Goal: Task Accomplishment & Management: Use online tool/utility

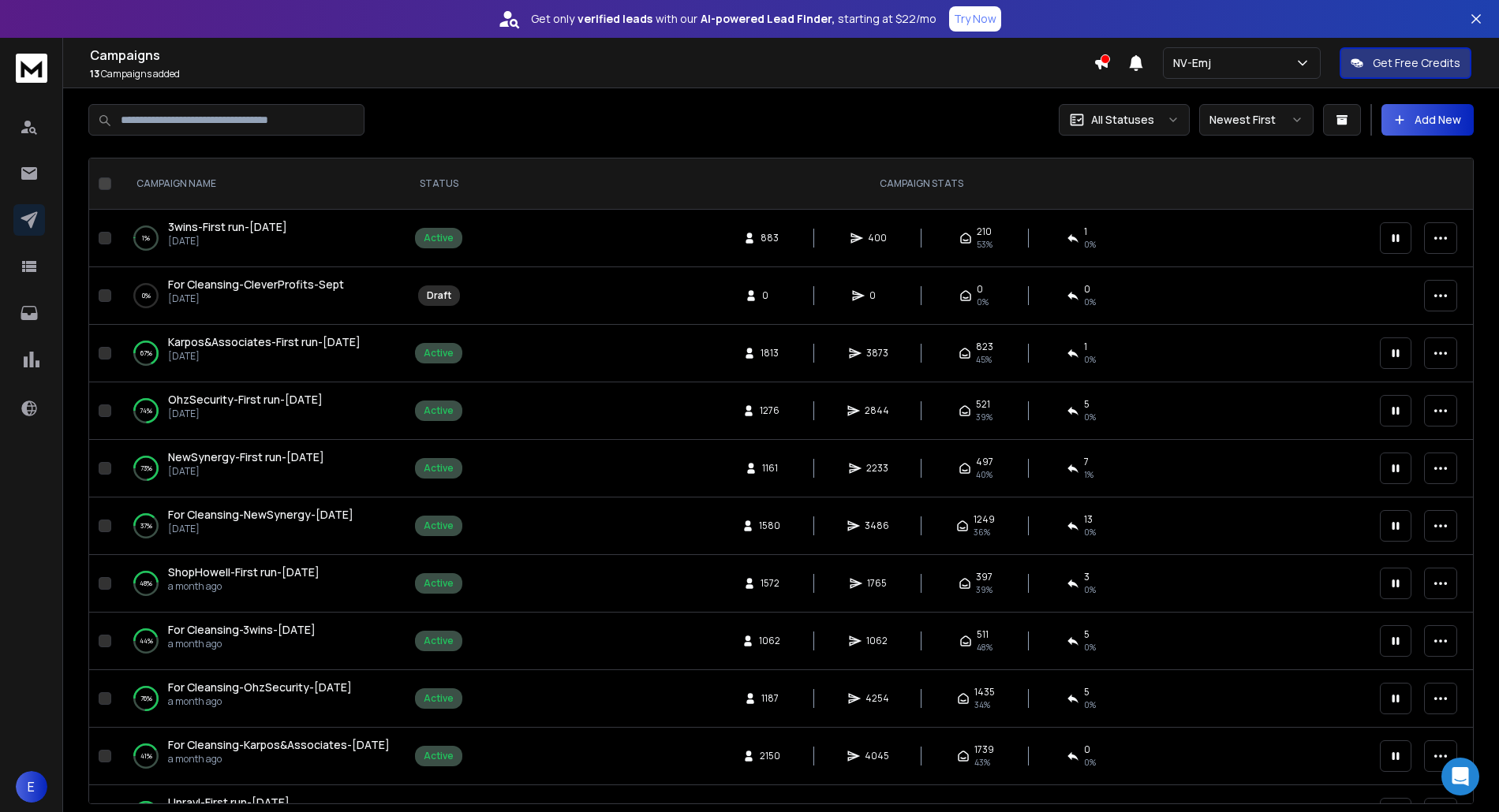
click at [297, 226] on div "1 % 3wins-First run-[DATE] [DATE]" at bounding box center [261, 238] width 256 height 38
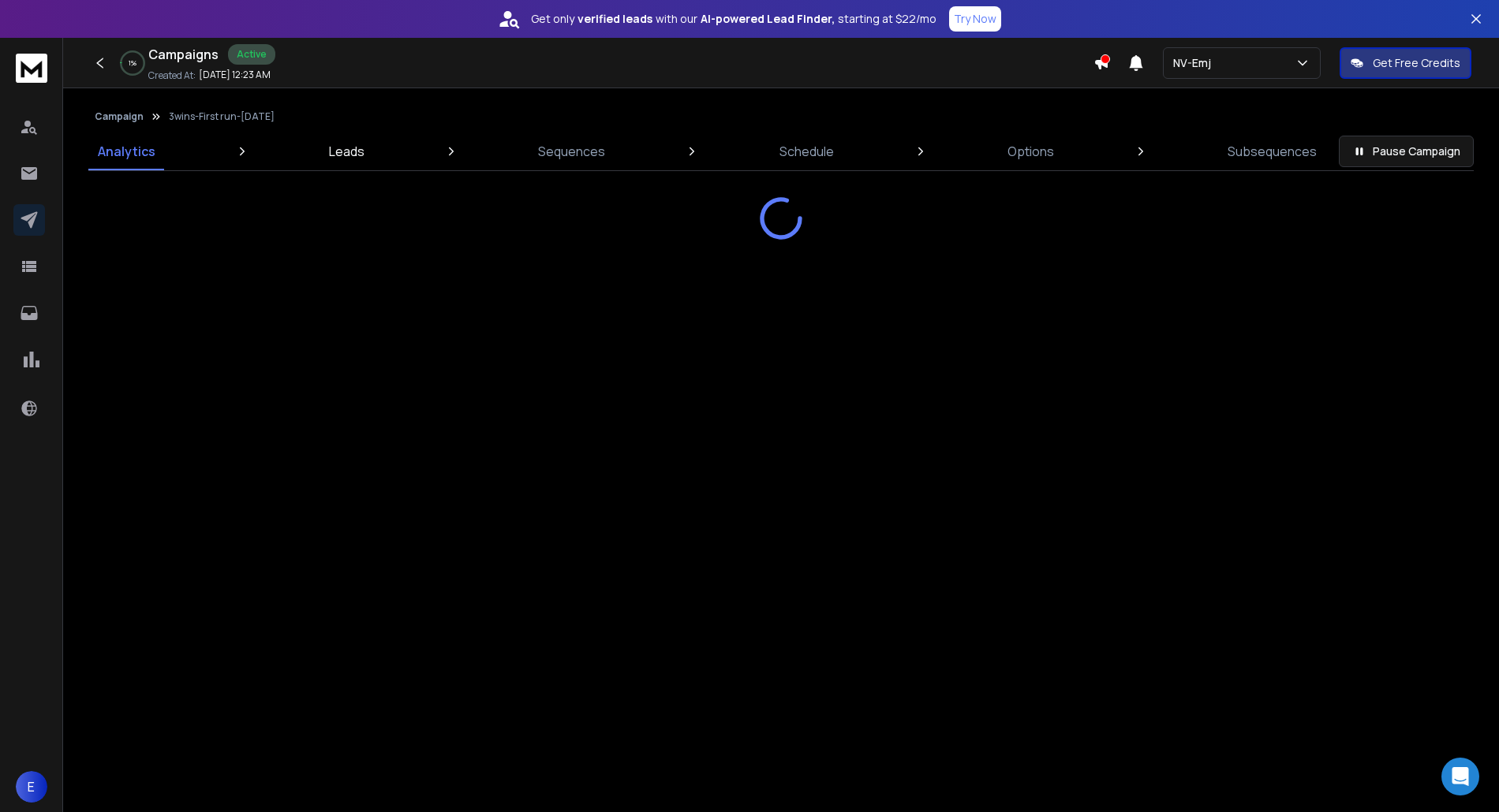
click at [332, 153] on p "Leads" at bounding box center [347, 152] width 36 height 19
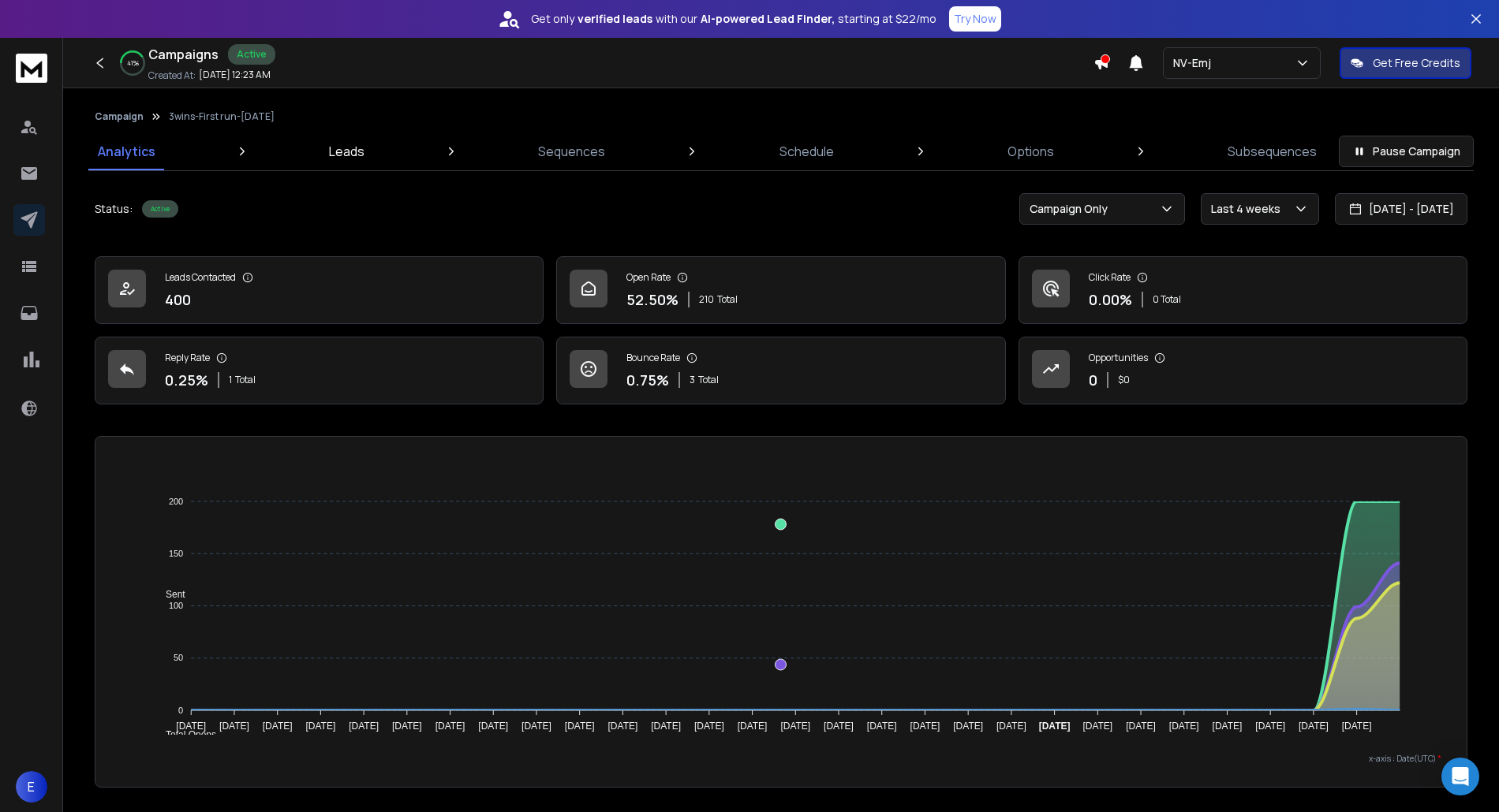
click at [360, 155] on p "Leads" at bounding box center [347, 152] width 36 height 19
drag, startPoint x: 1258, startPoint y: 152, endPoint x: 1244, endPoint y: 153, distance: 14.0
click at [1254, 152] on p "Subsequences" at bounding box center [1272, 152] width 89 height 19
click at [1262, 156] on p "Subsequences" at bounding box center [1272, 152] width 89 height 19
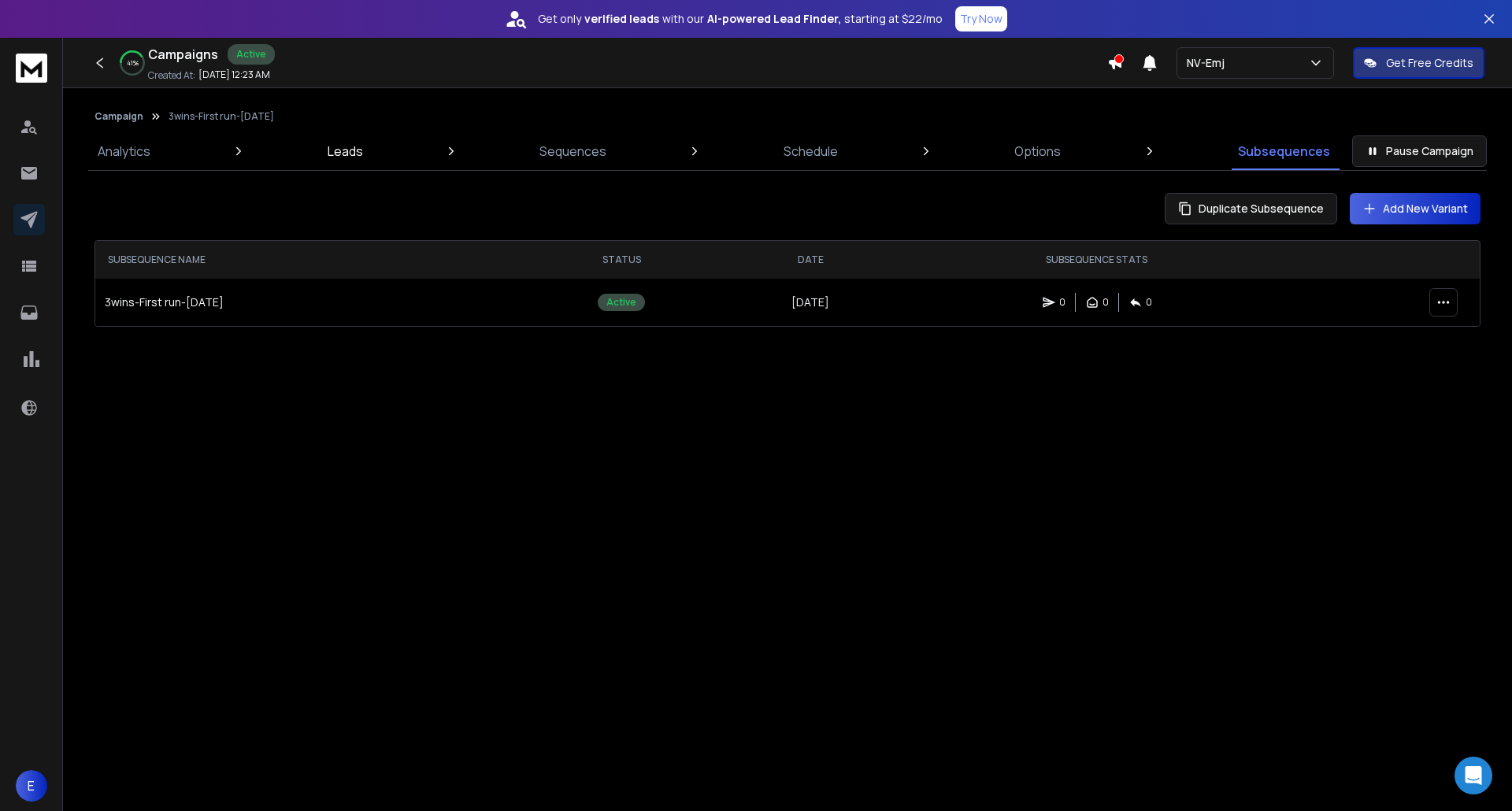
click at [357, 157] on p "Leads" at bounding box center [345, 151] width 36 height 19
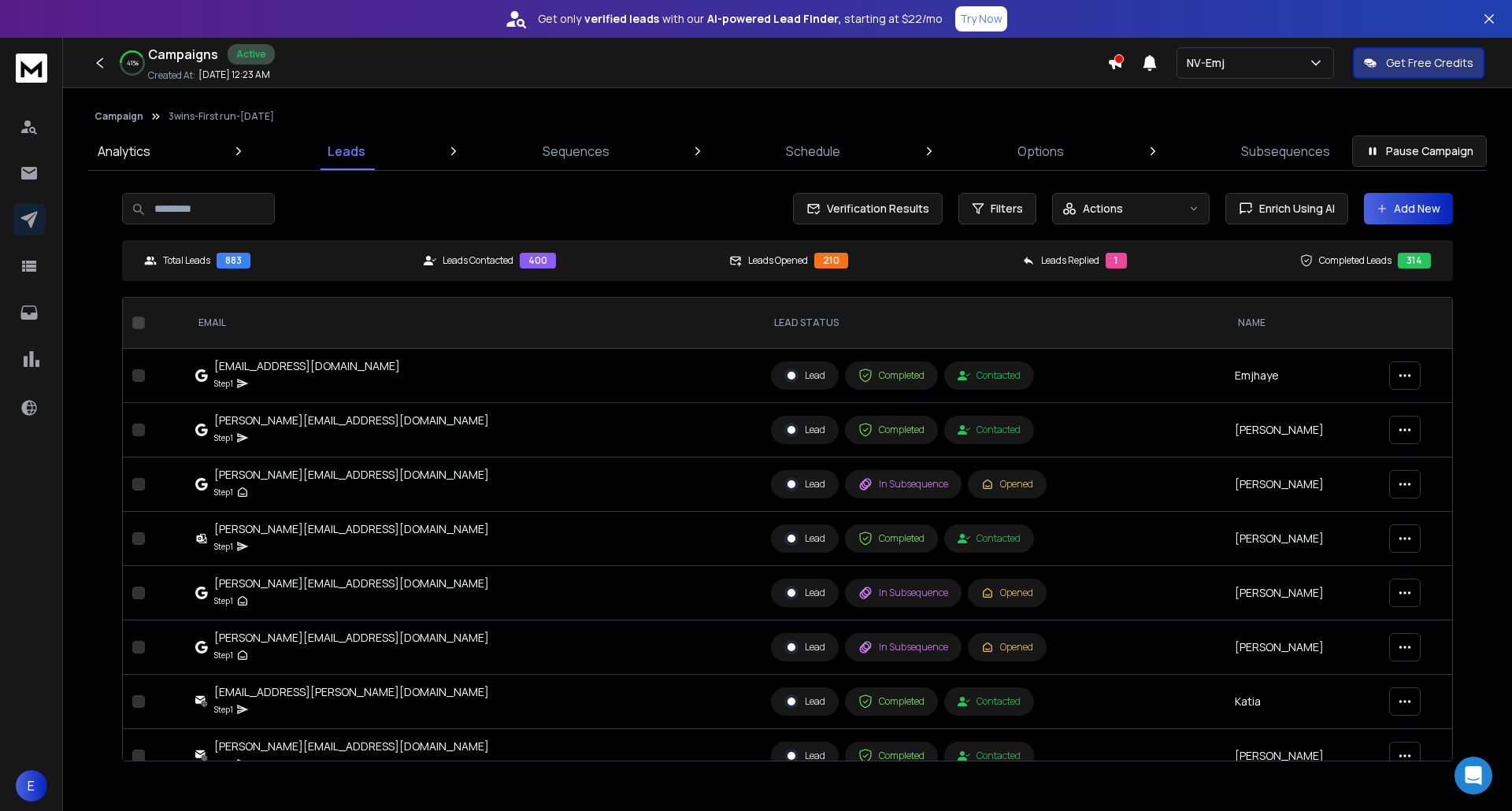
click at [145, 151] on p "Analytics" at bounding box center [123, 151] width 53 height 19
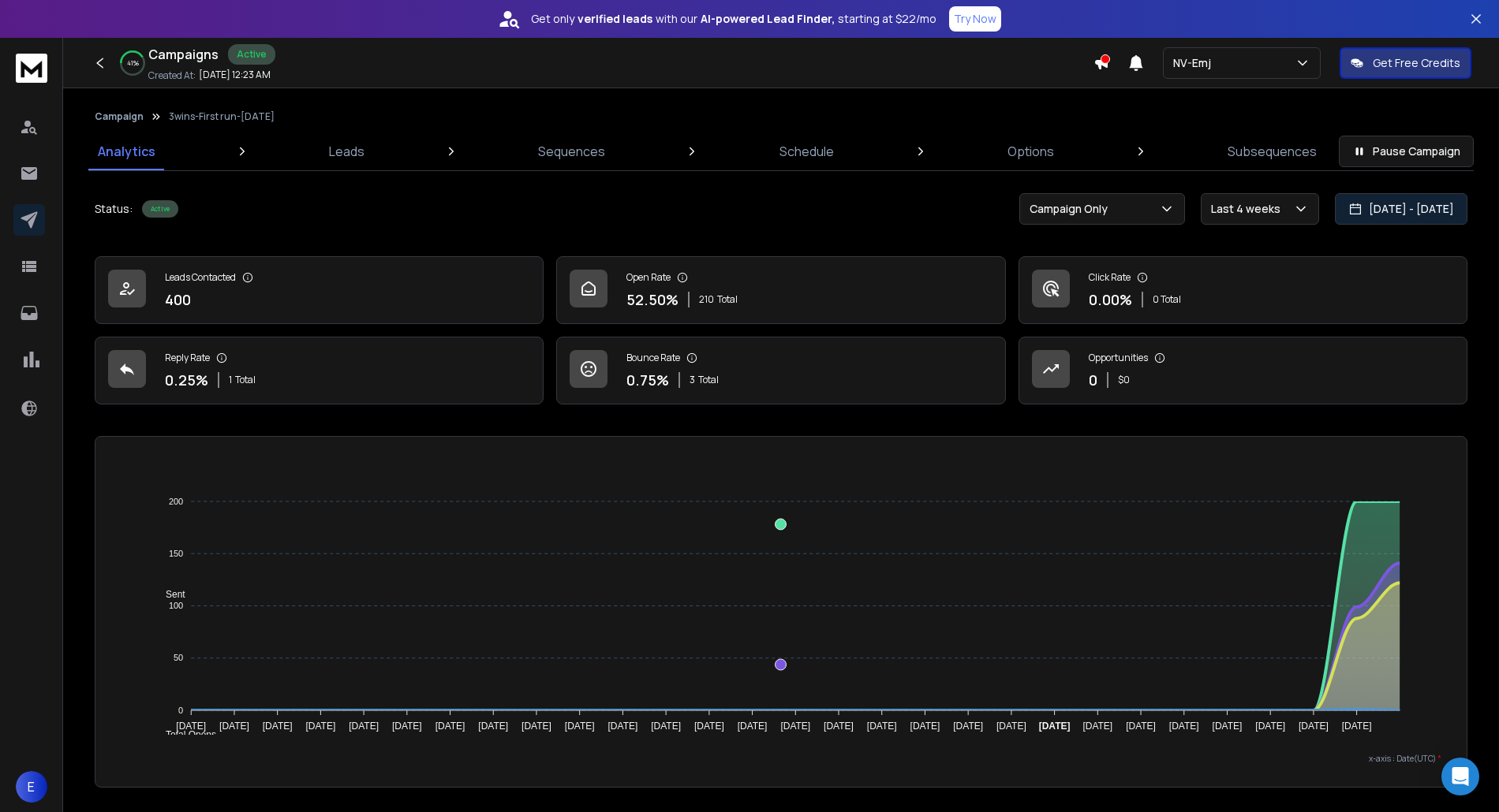
drag, startPoint x: 1342, startPoint y: 207, endPoint x: 1329, endPoint y: 212, distance: 13.9
click at [1341, 209] on button "[DATE] - [DATE]" at bounding box center [1400, 209] width 132 height 32
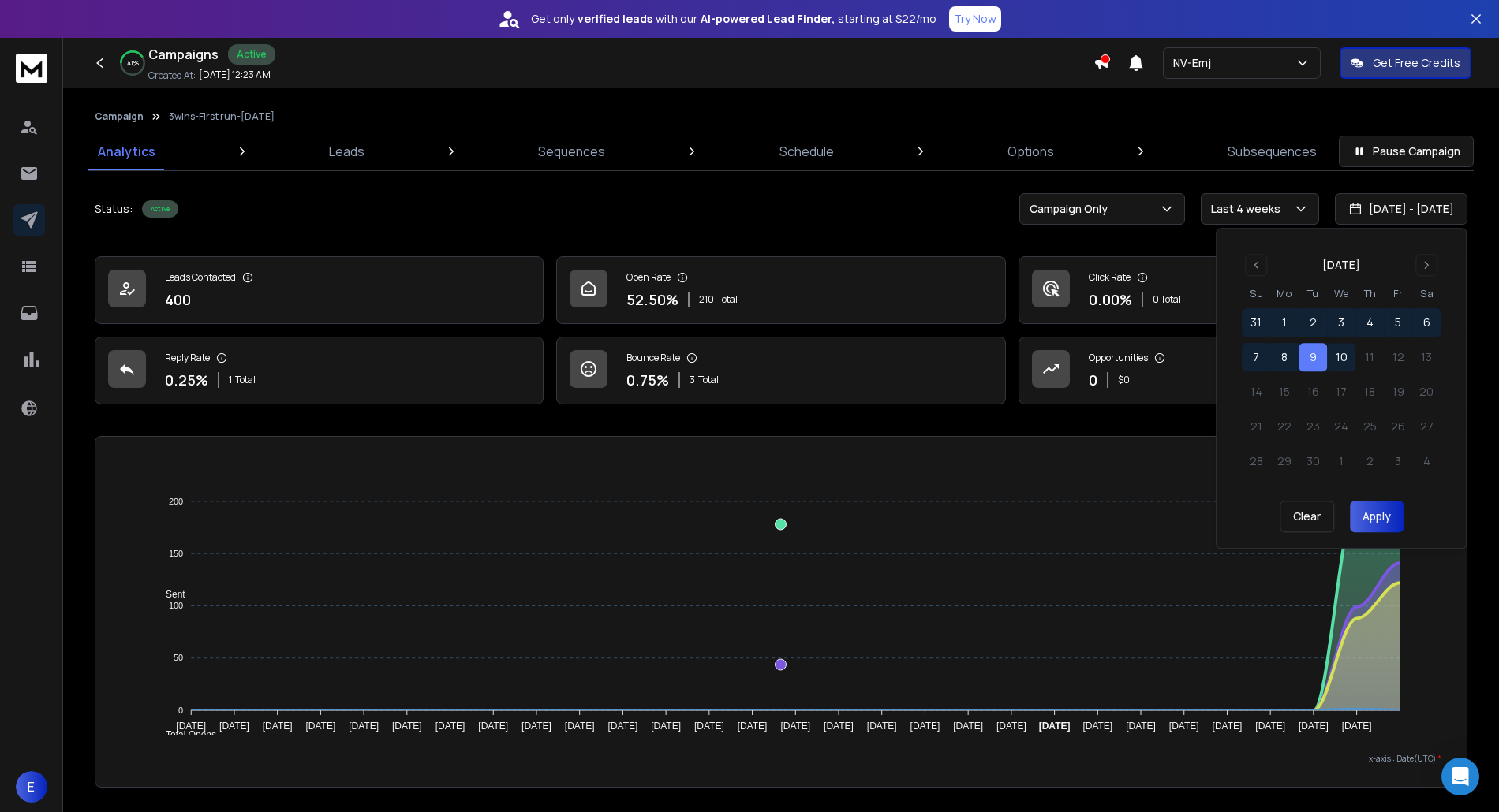
click at [1286, 354] on button "8" at bounding box center [1284, 357] width 28 height 28
click at [1287, 354] on button "8" at bounding box center [1284, 357] width 28 height 28
click at [1310, 354] on button "9" at bounding box center [1312, 357] width 28 height 28
click at [1374, 512] on button "Apply" at bounding box center [1376, 517] width 54 height 32
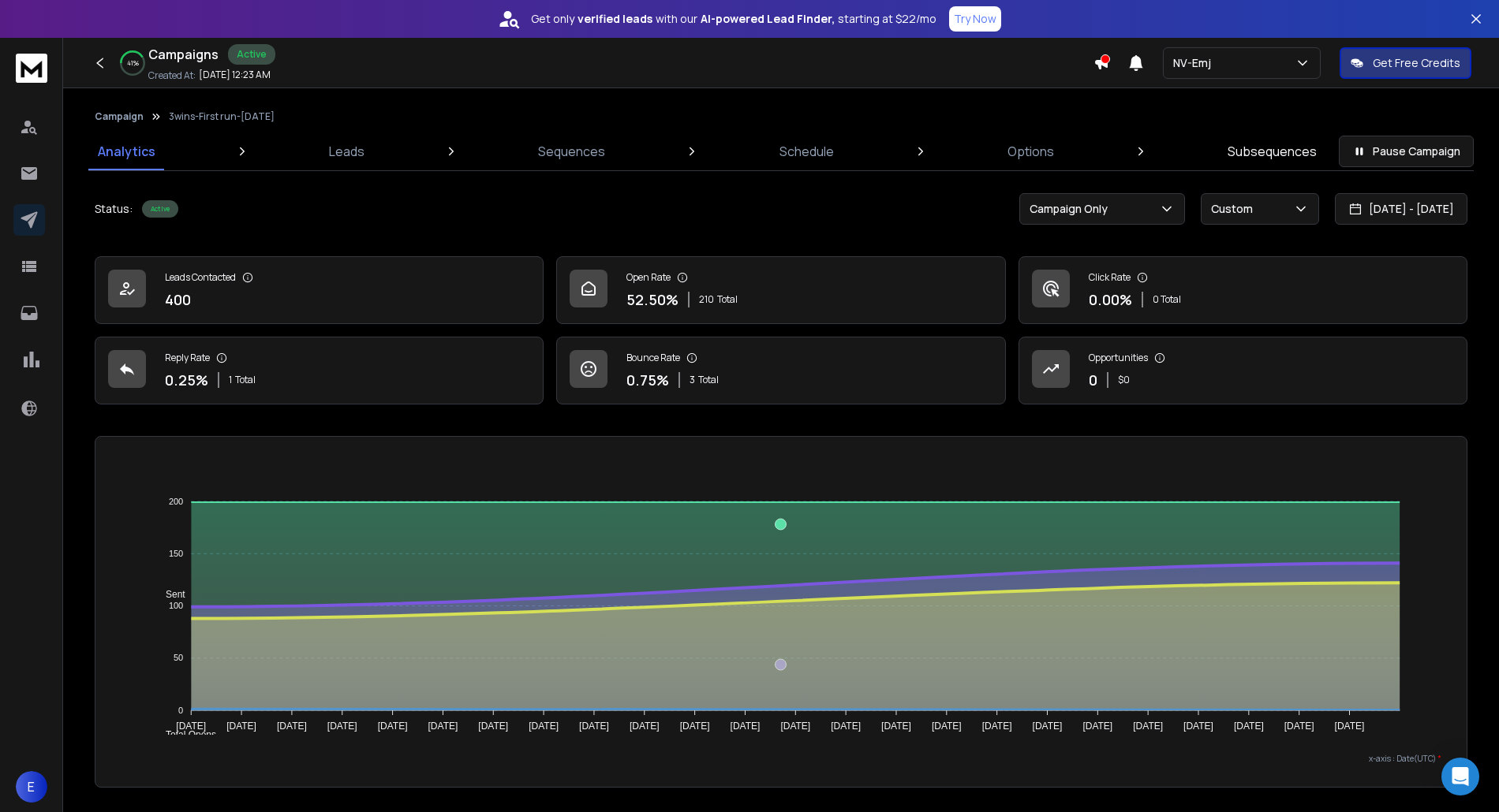
click at [1256, 147] on p "Subsequences" at bounding box center [1272, 152] width 89 height 19
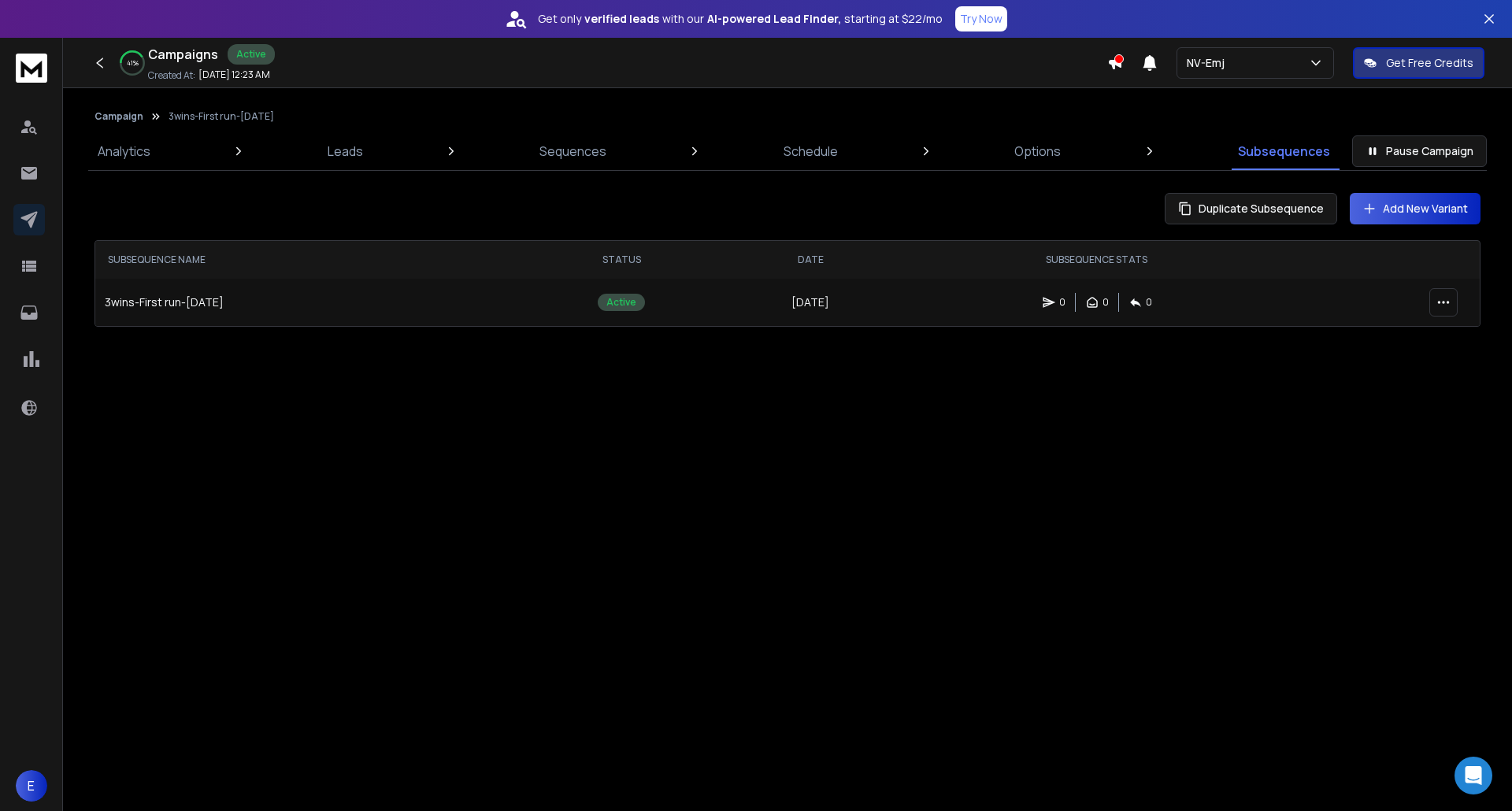
click at [723, 304] on td "[DATE]" at bounding box center [810, 302] width 175 height 47
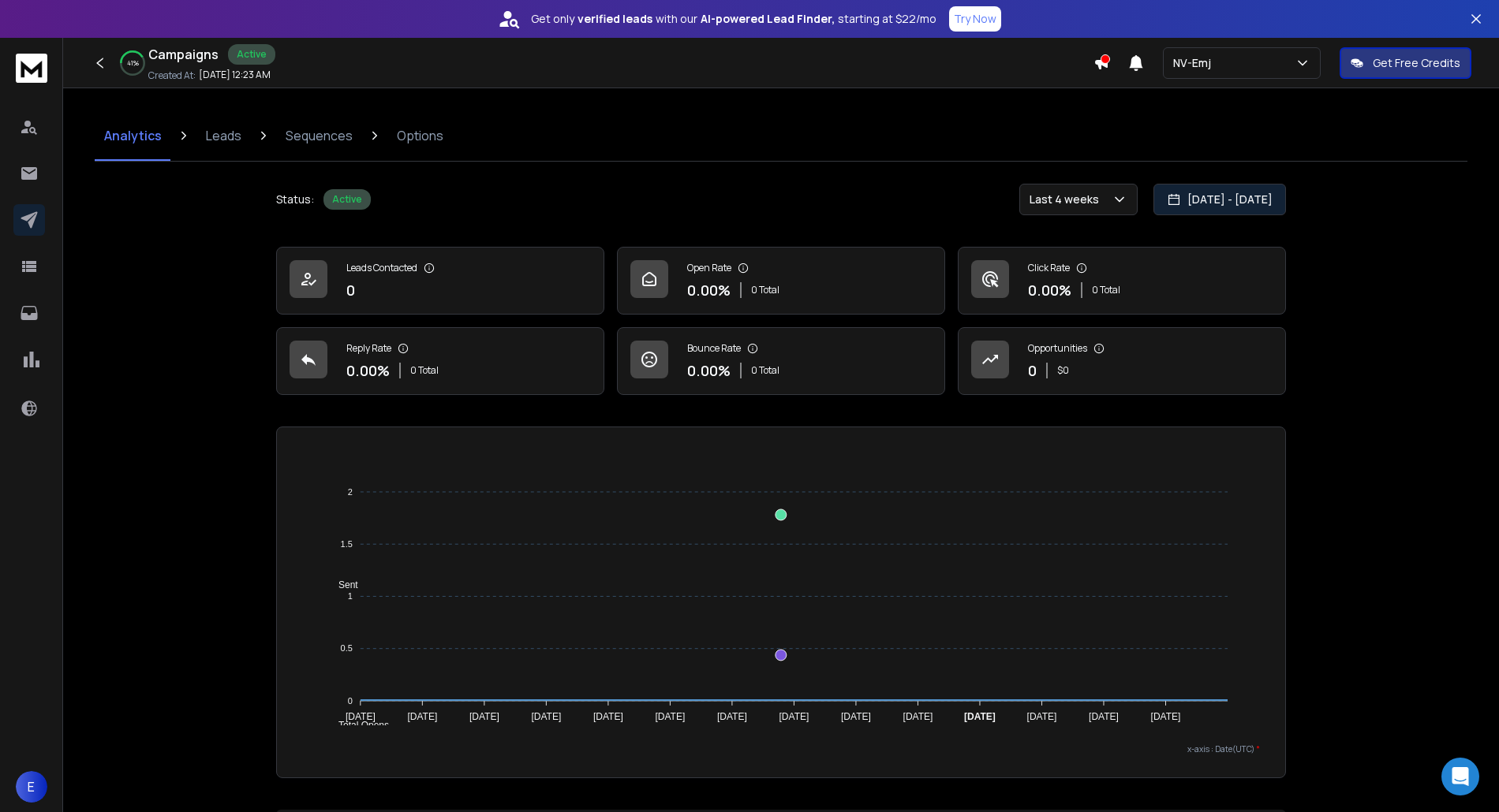
click at [1162, 199] on button "[DATE] - [DATE]" at bounding box center [1219, 199] width 132 height 32
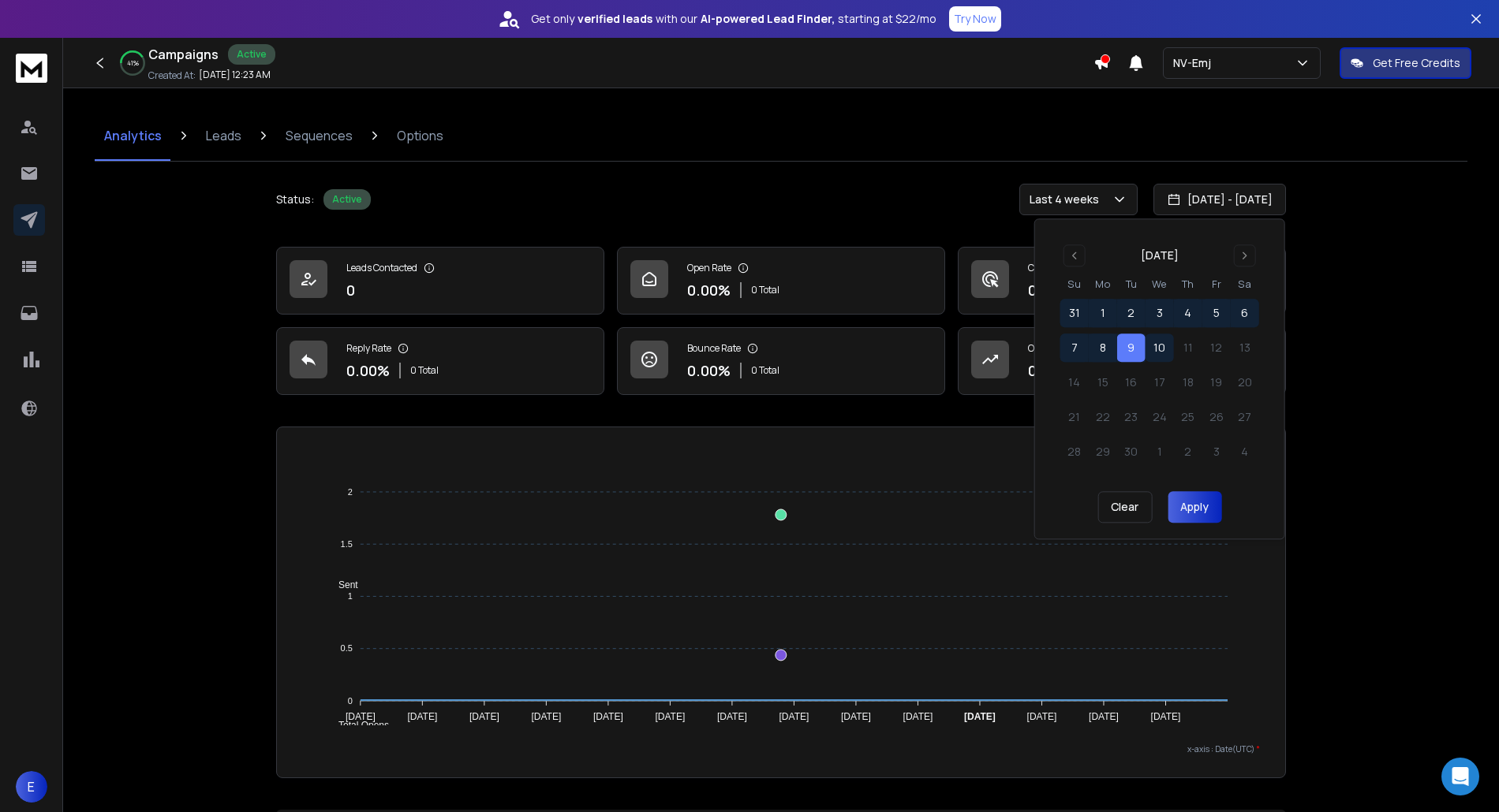
click at [1101, 347] on button "8" at bounding box center [1102, 348] width 28 height 28
click at [1130, 351] on button "9" at bounding box center [1130, 348] width 28 height 28
click at [1197, 518] on button "Apply" at bounding box center [1195, 508] width 54 height 32
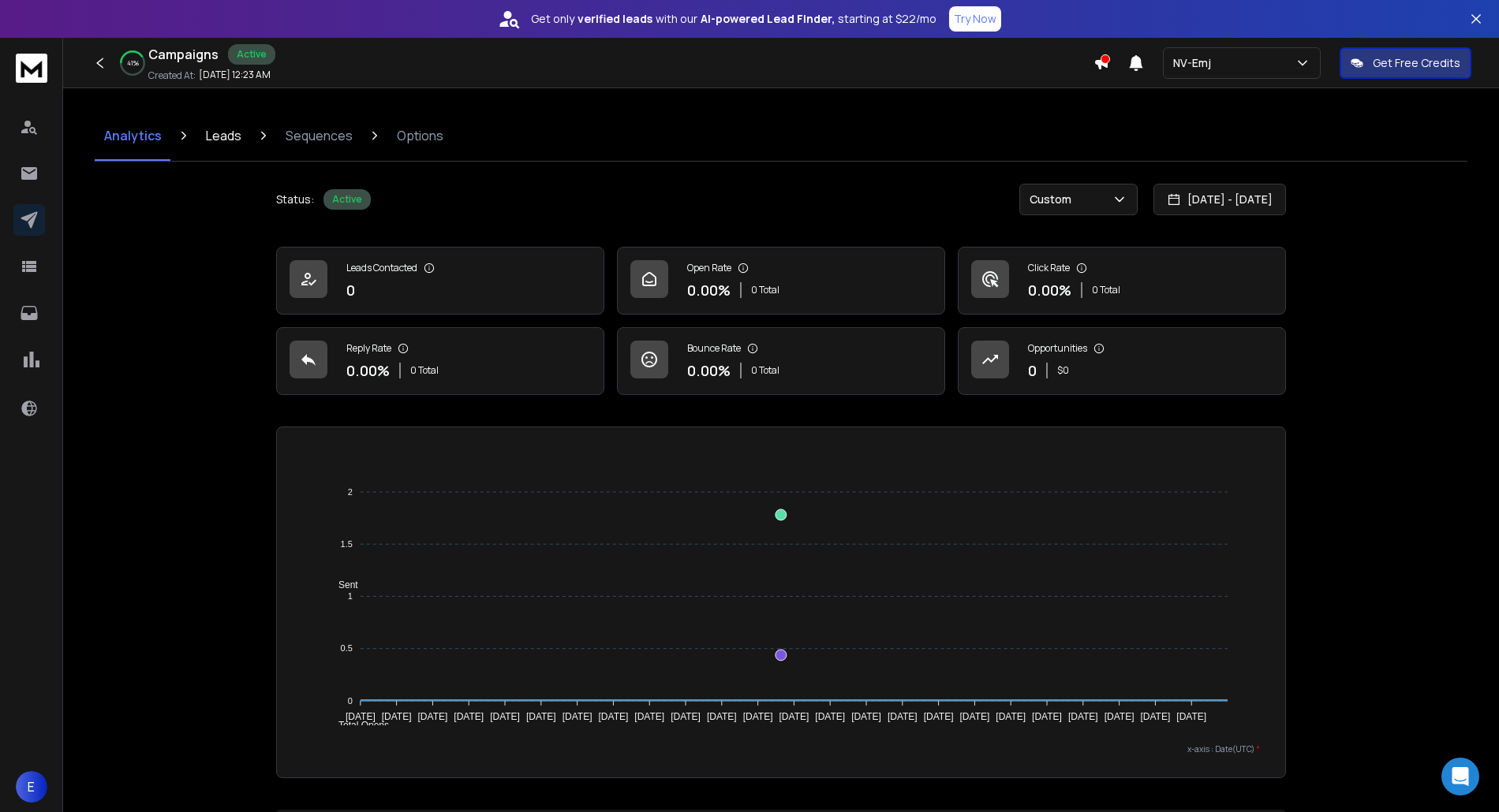
click at [216, 136] on p "Leads" at bounding box center [223, 136] width 36 height 19
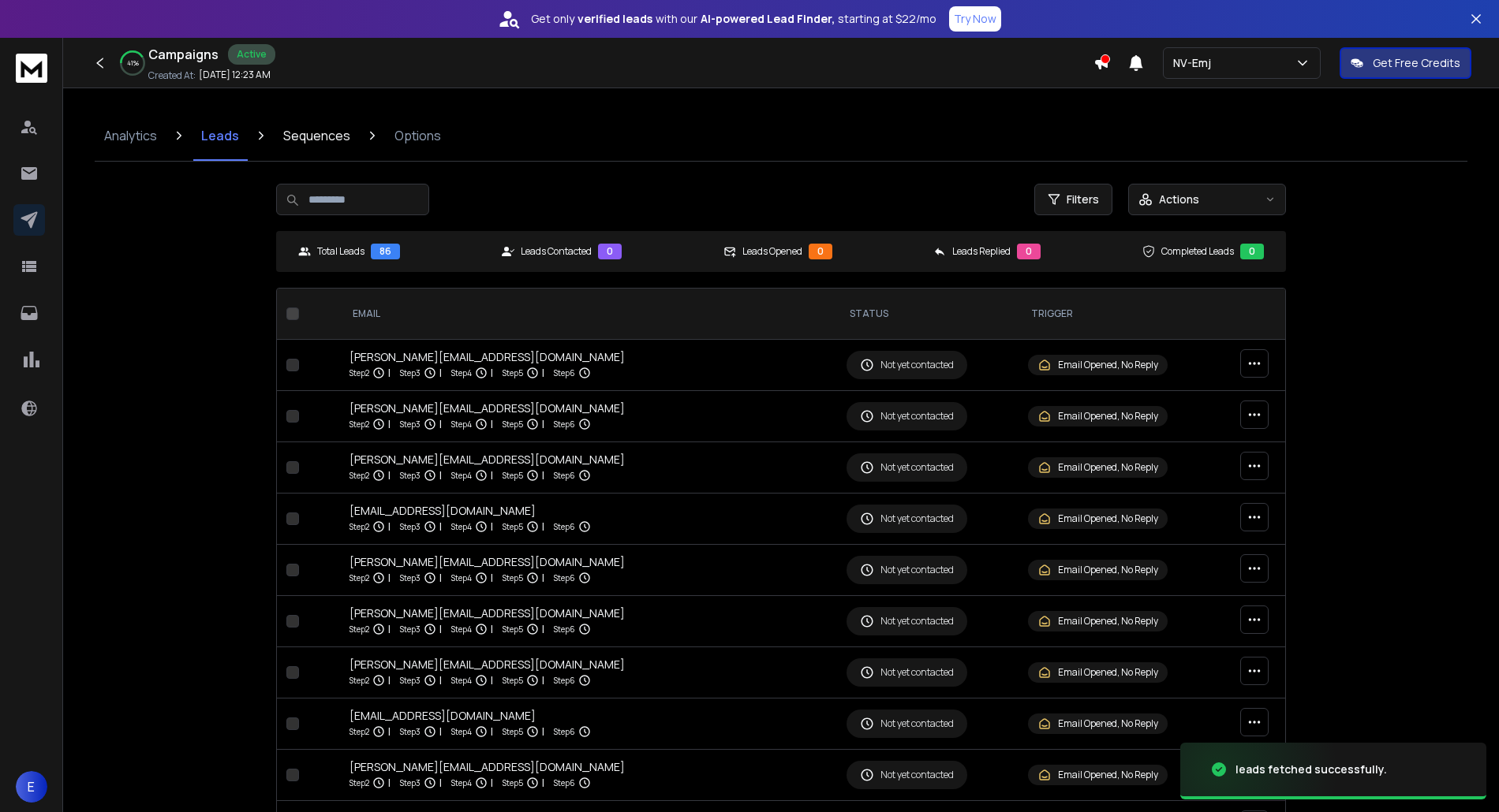
click at [313, 127] on p "Sequences" at bounding box center [316, 136] width 67 height 19
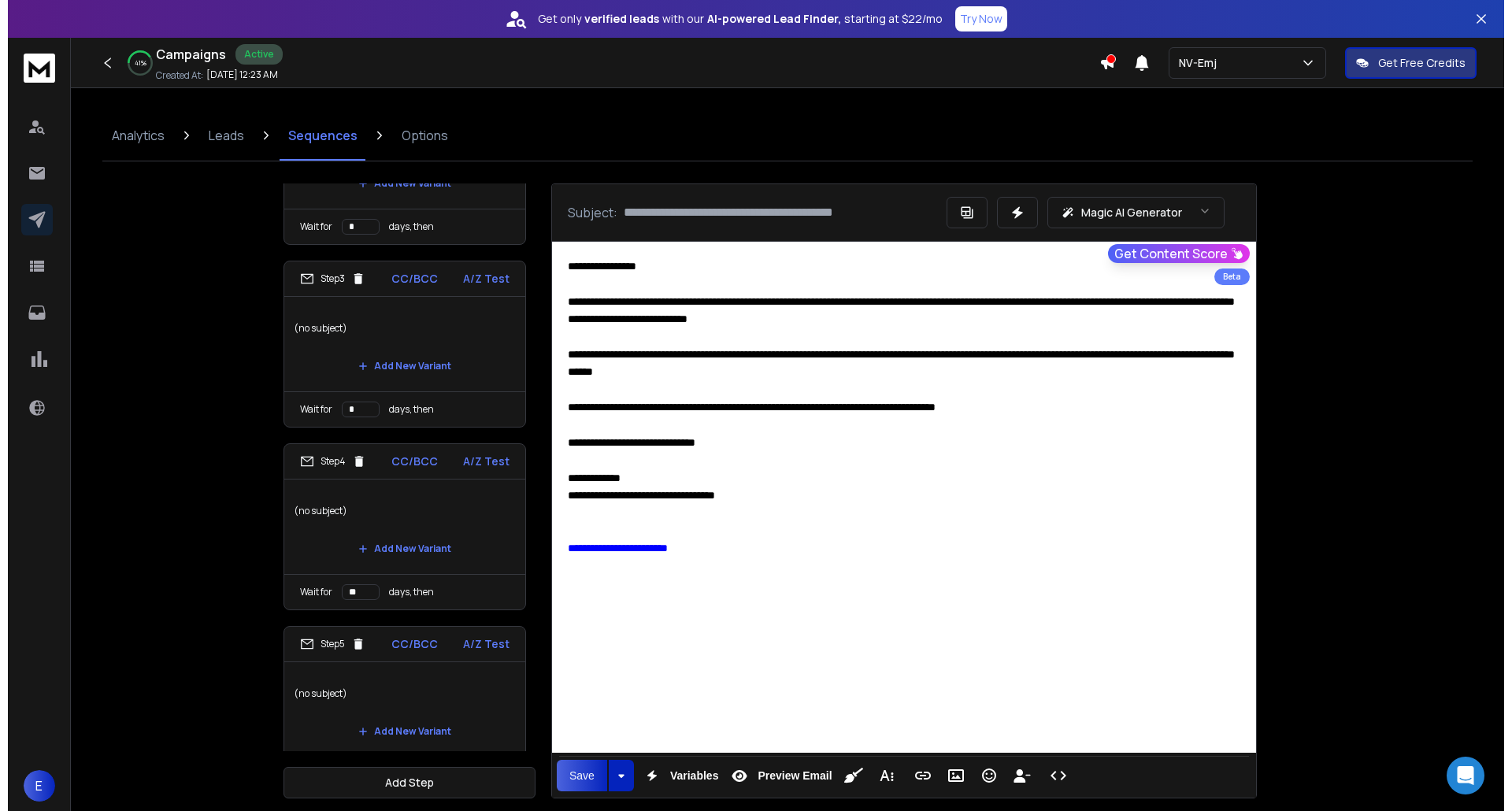
scroll to position [536, 0]
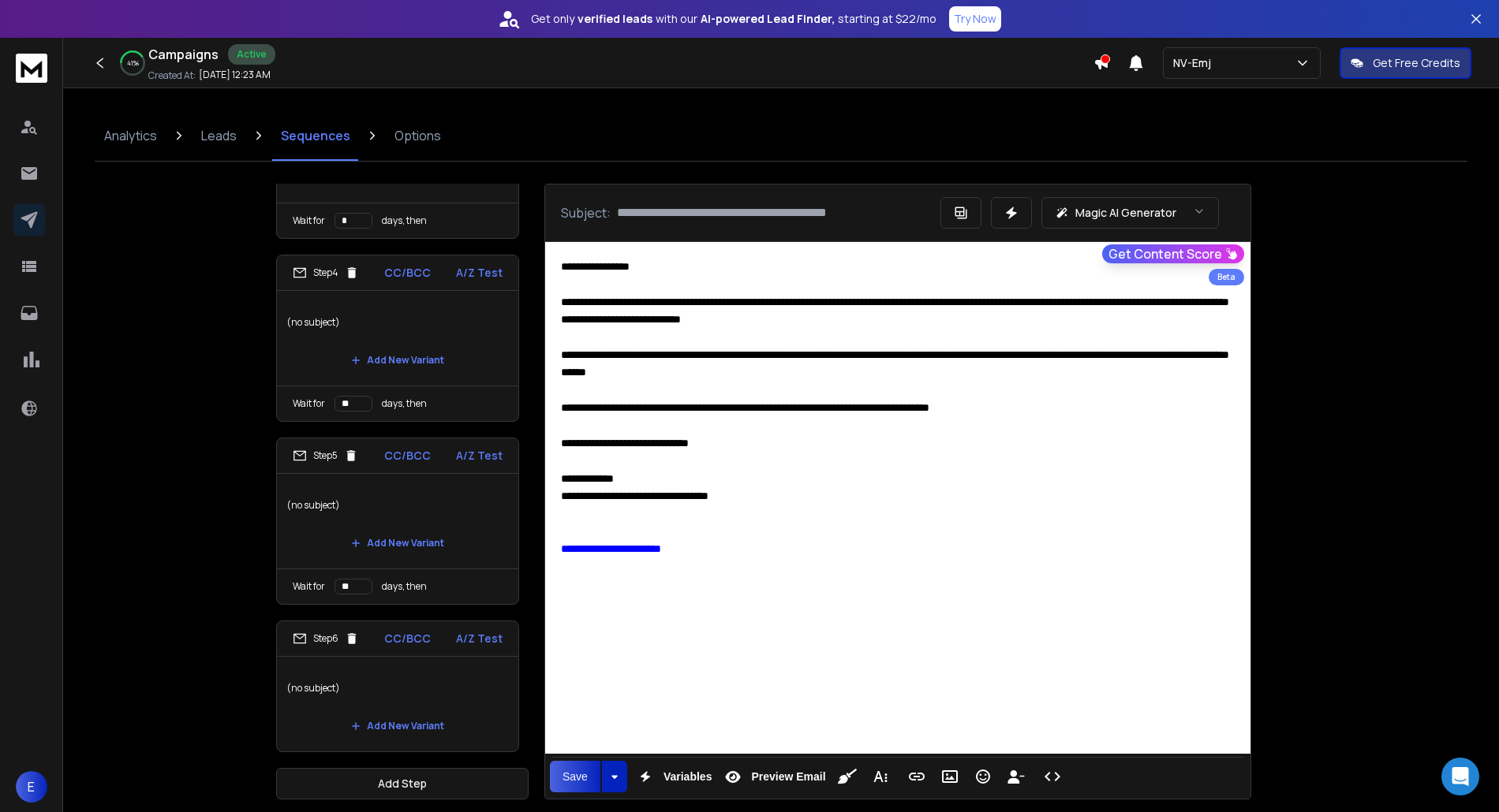
click at [467, 665] on div "(no subject) Add New Variant" at bounding box center [398, 704] width 241 height 95
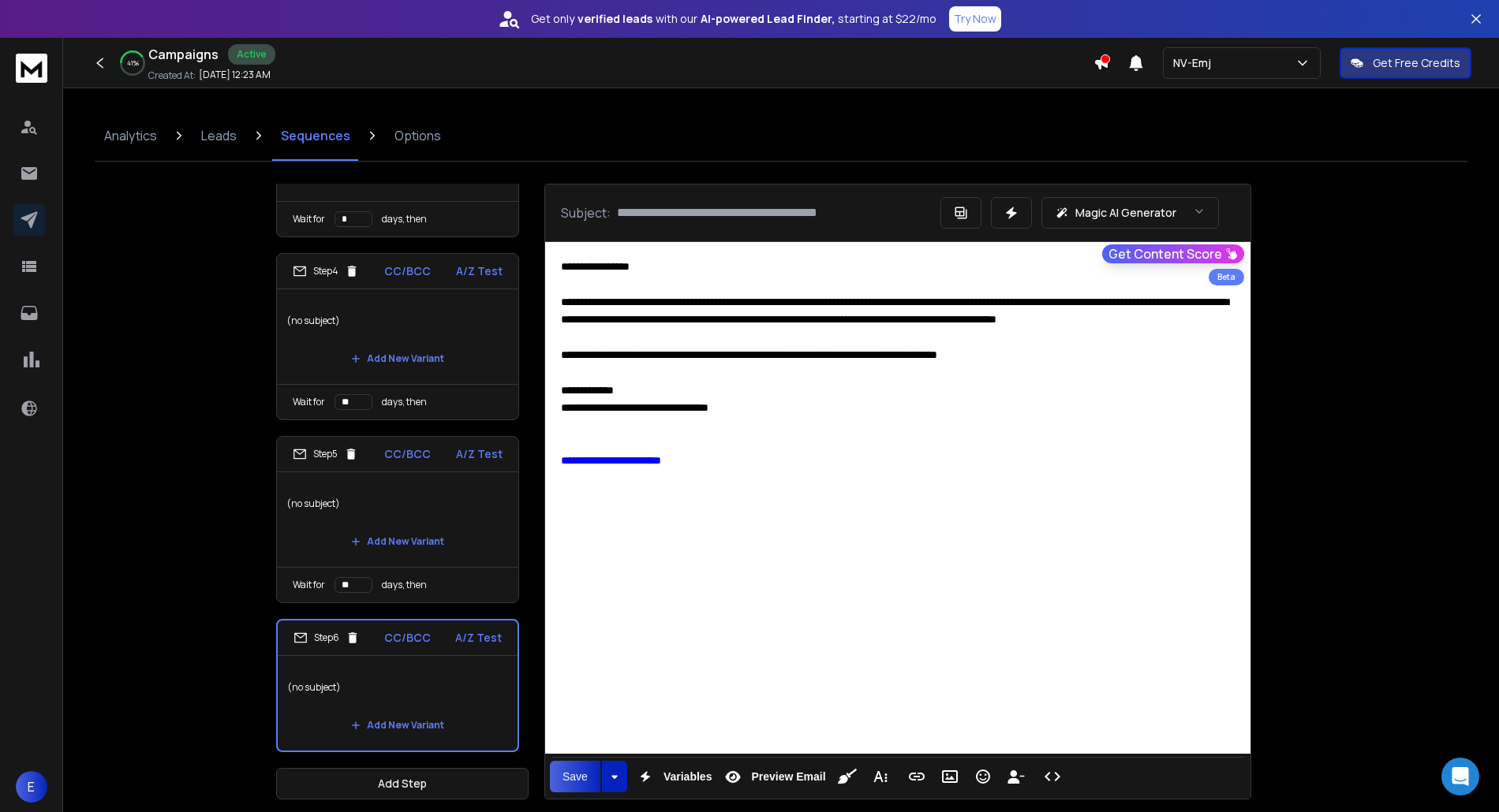
click at [471, 533] on div "Add New Variant" at bounding box center [397, 542] width 222 height 32
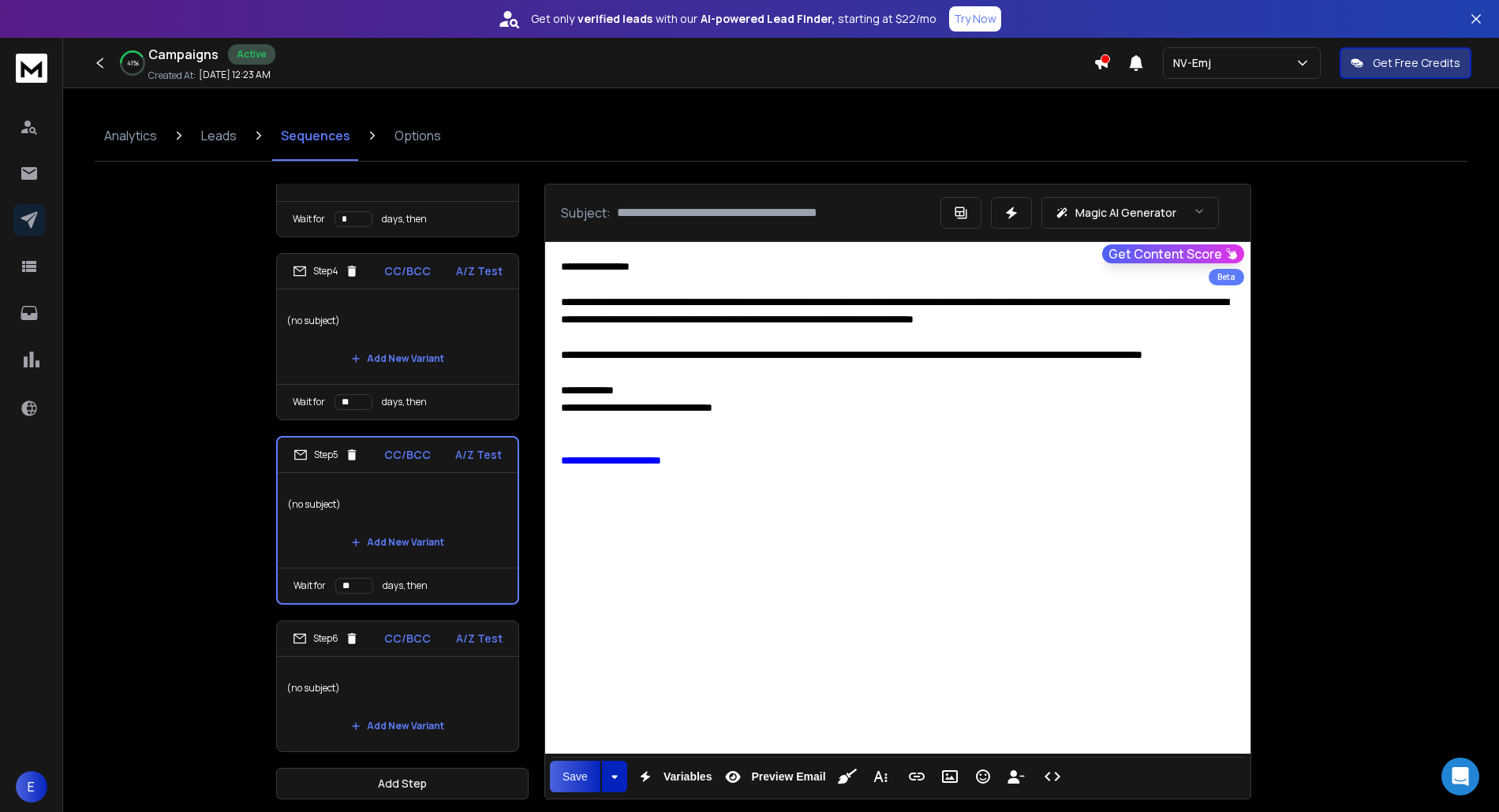
click at [481, 678] on p "(no subject)" at bounding box center [397, 688] width 222 height 44
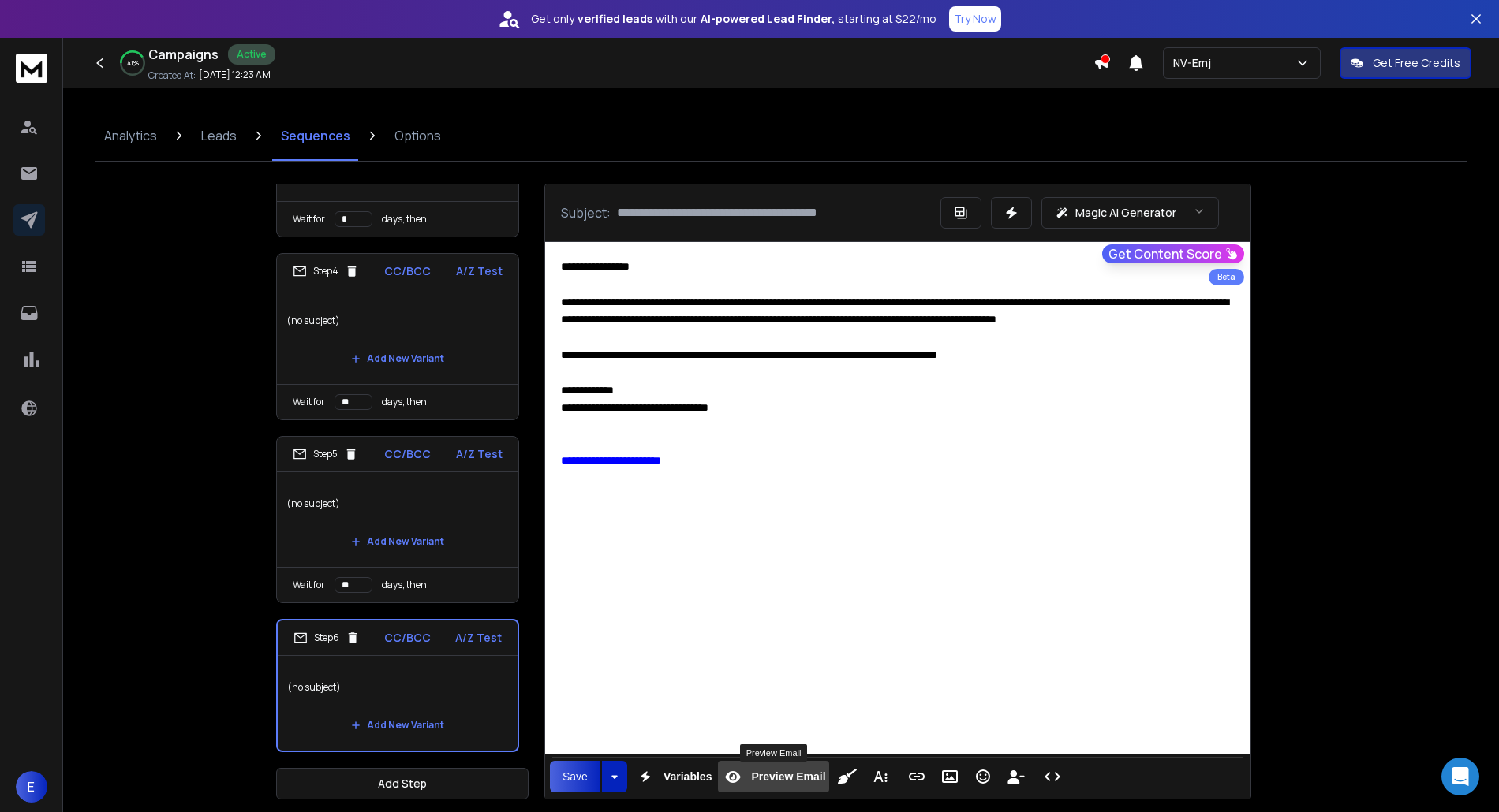
click at [773, 772] on span "Preview Email" at bounding box center [787, 777] width 80 height 14
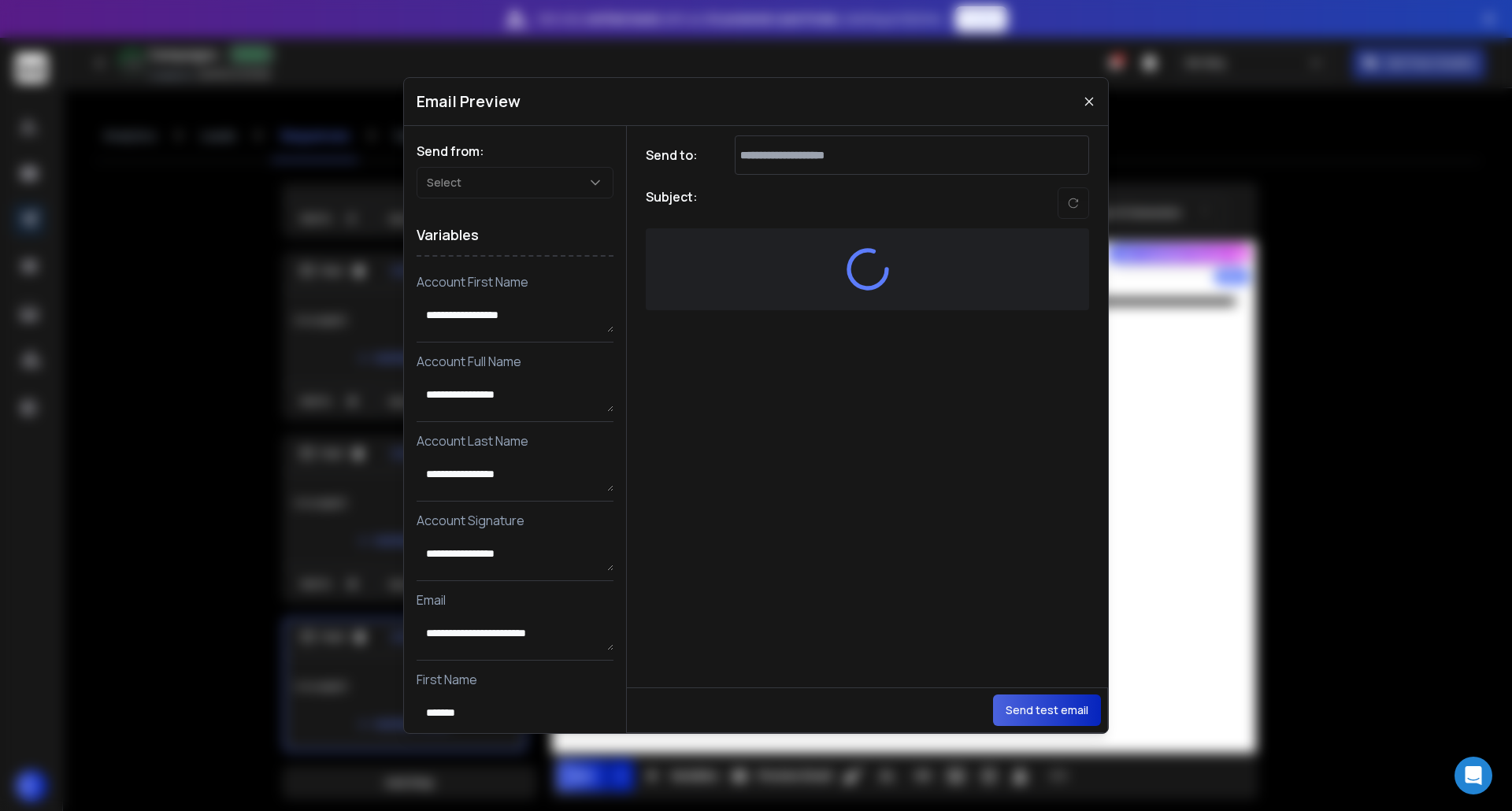
type textarea "**********"
type textarea "*****"
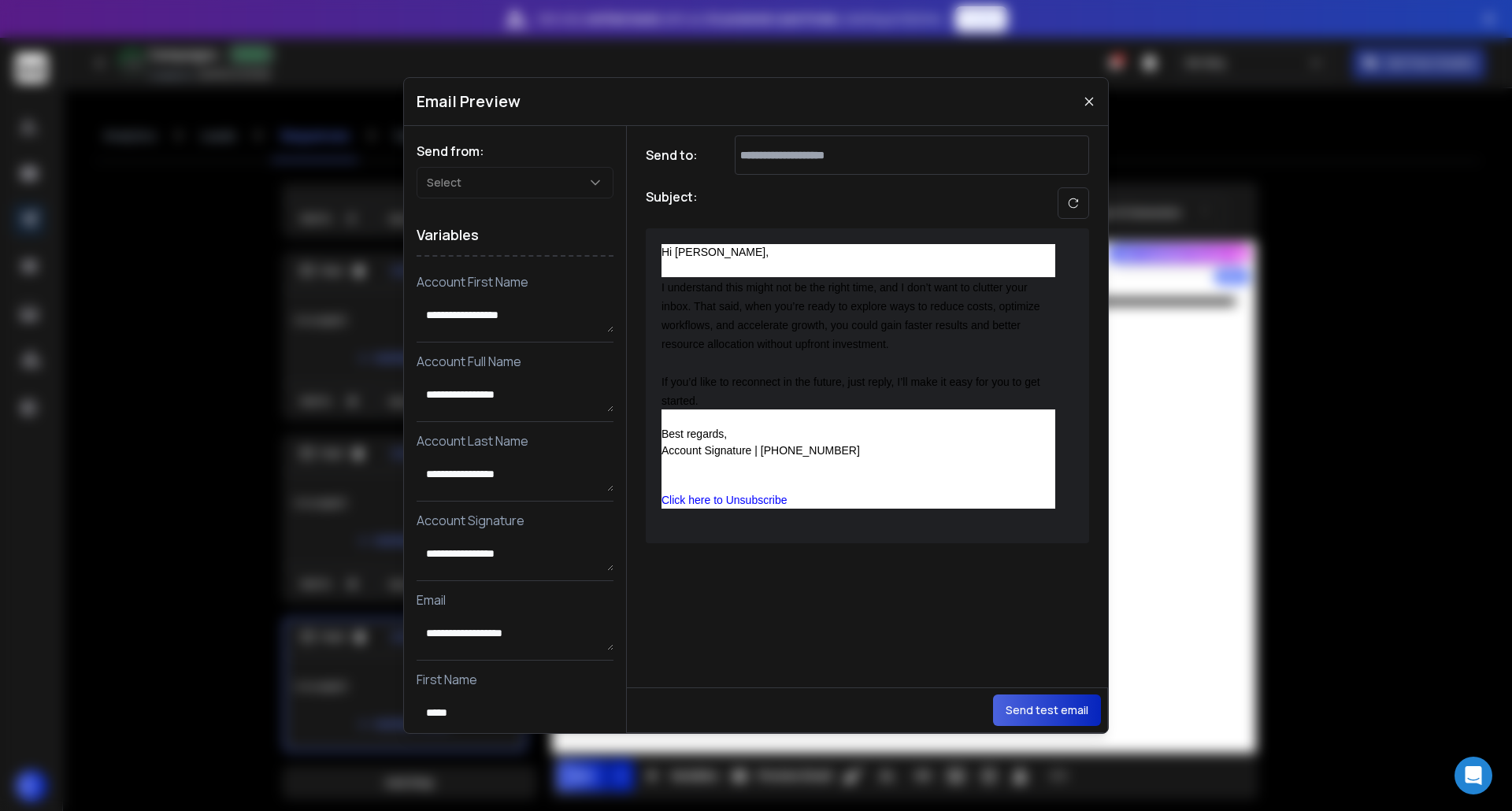
type textarea "*****"
type textarea "**********"
type textarea "********"
type textarea "**********"
